Goal: Check status

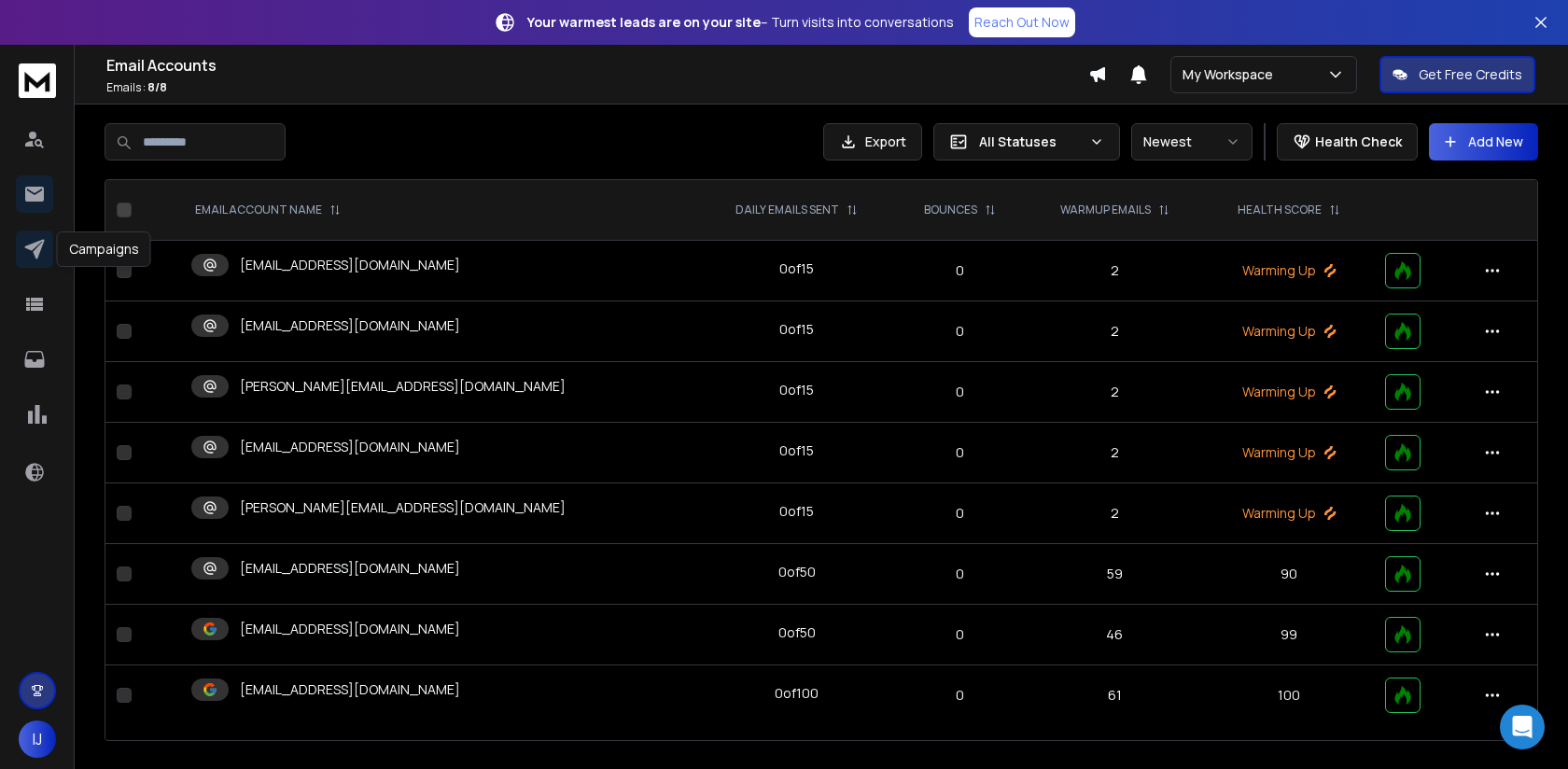
click at [25, 243] on icon at bounding box center [35, 249] width 23 height 23
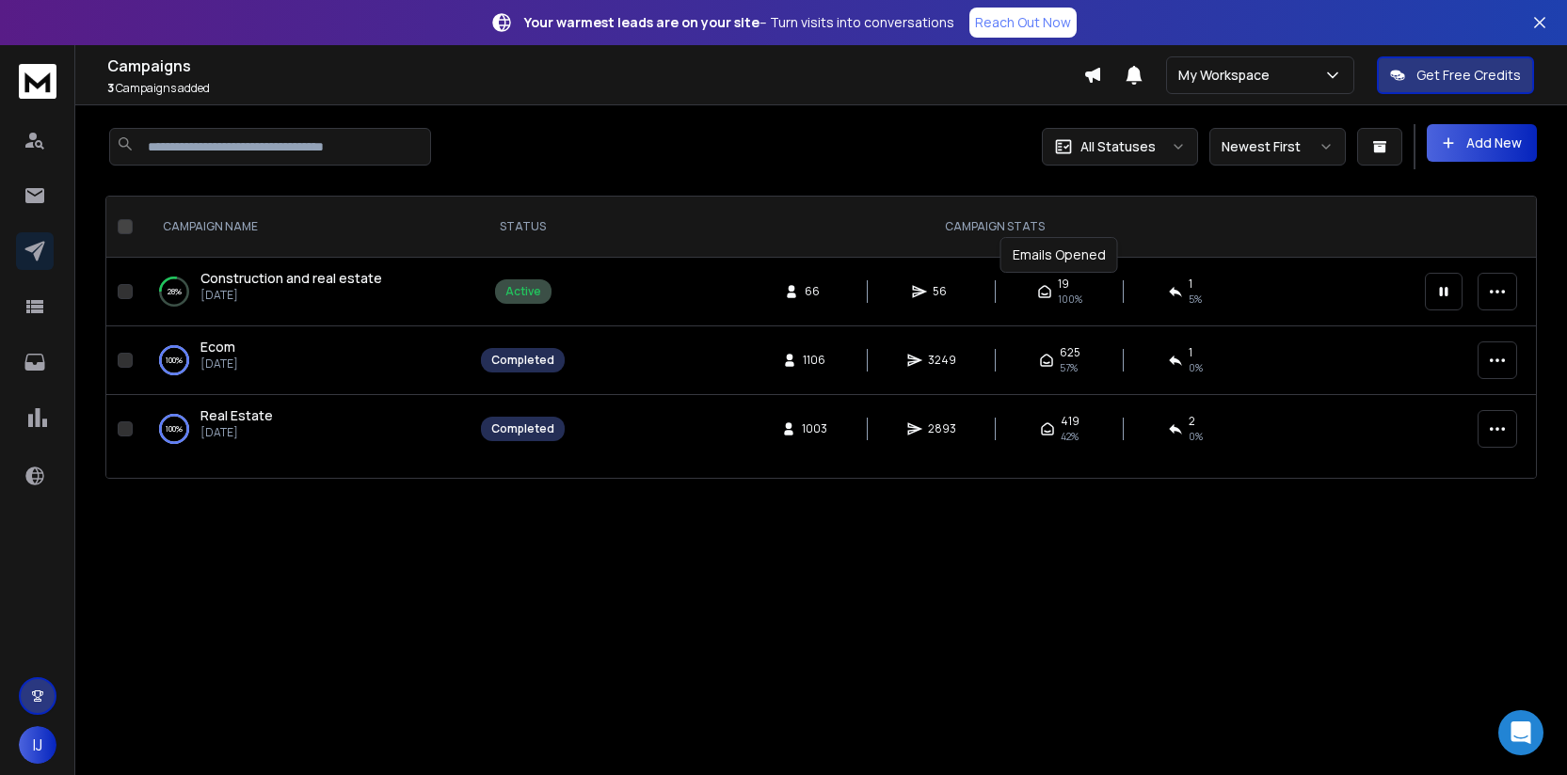
click at [1055, 296] on div "19 100 %" at bounding box center [1058, 292] width 56 height 30
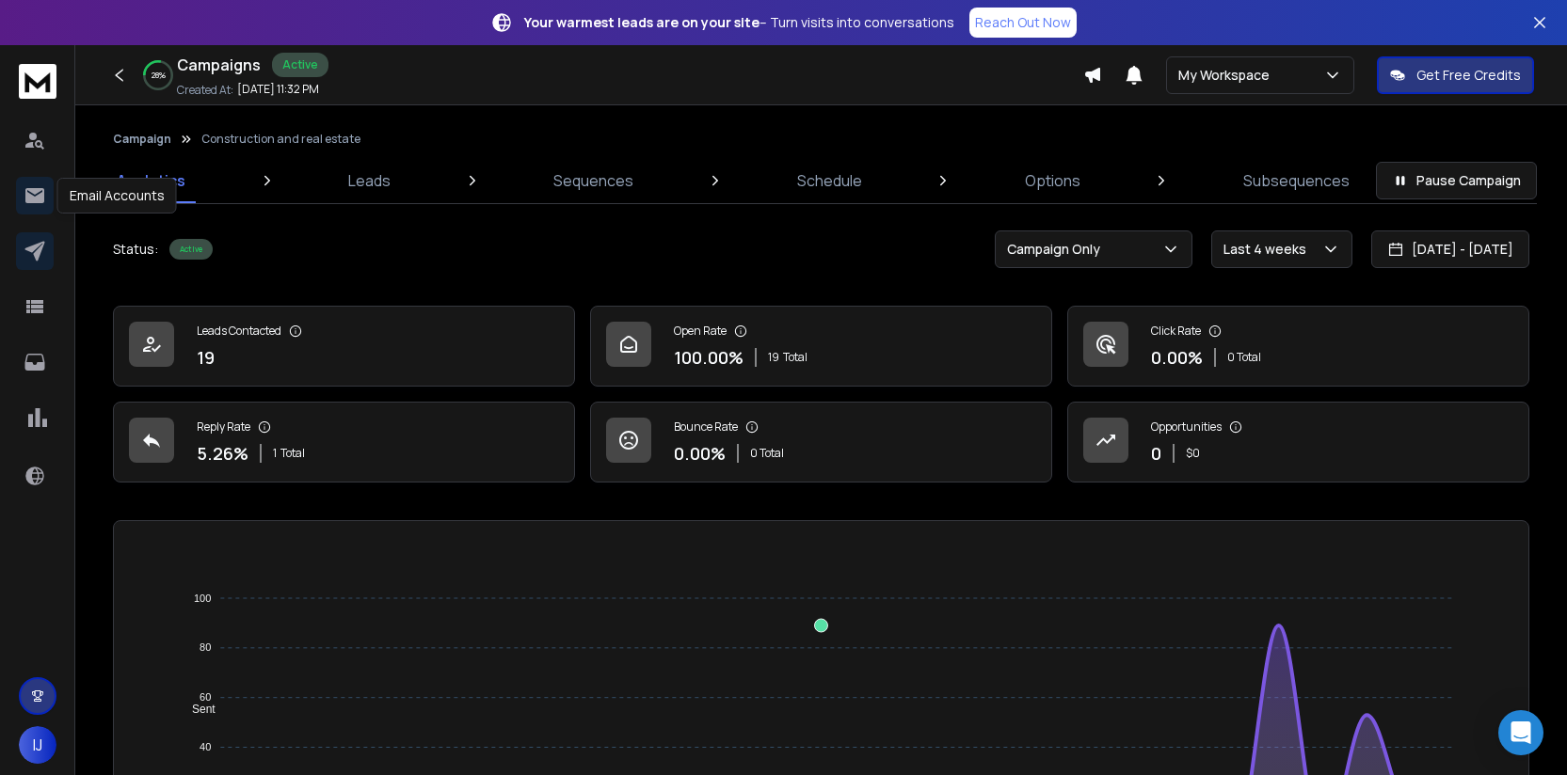
click at [48, 210] on link at bounding box center [35, 196] width 38 height 38
